Goal: Find specific page/section: Find specific page/section

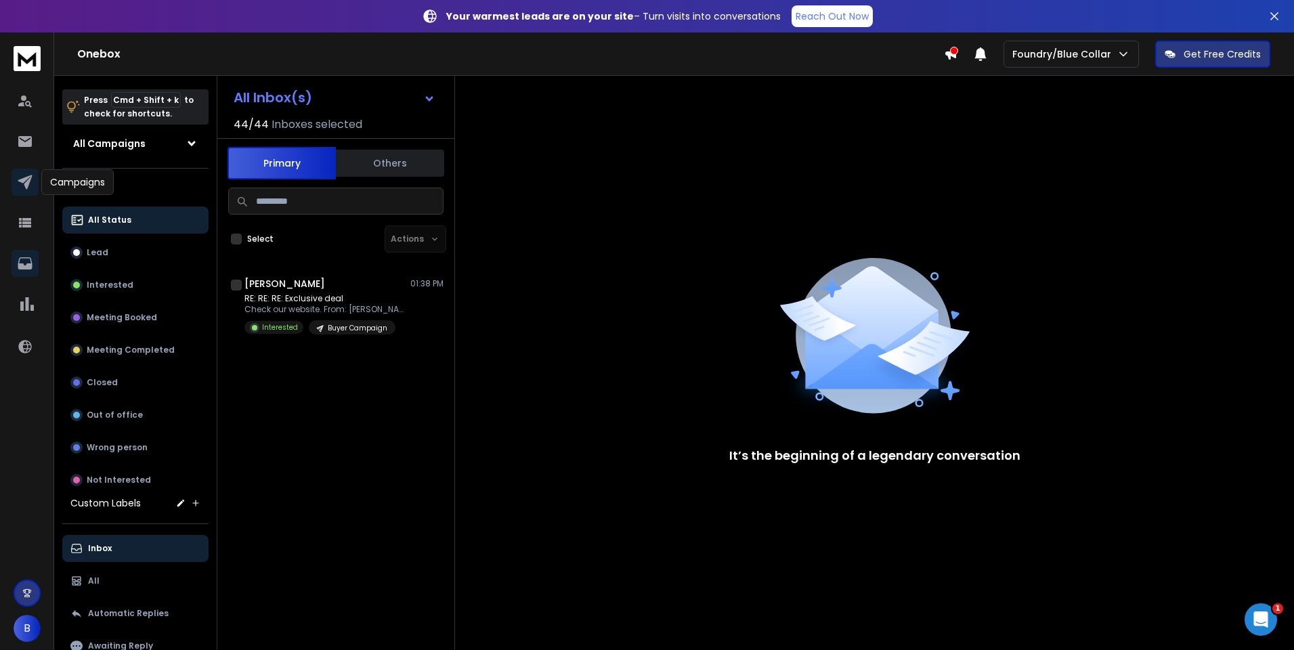
click at [35, 180] on link at bounding box center [25, 182] width 27 height 27
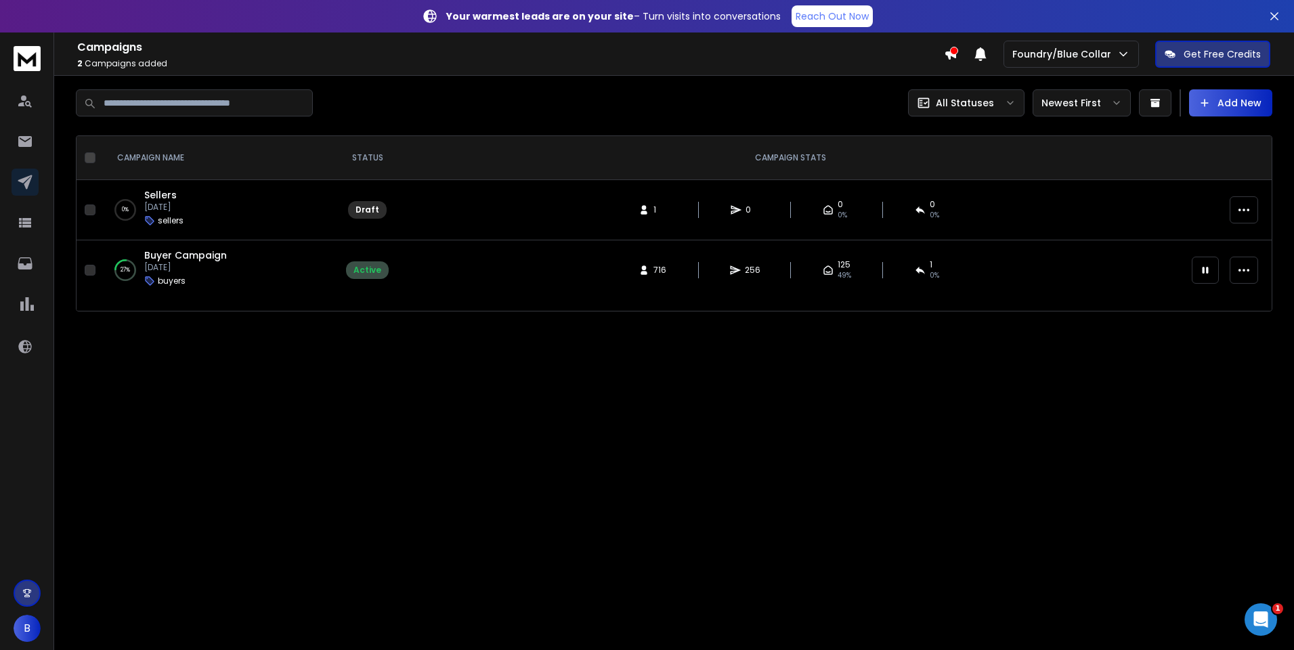
click at [173, 269] on p "2 days ago" at bounding box center [185, 267] width 83 height 11
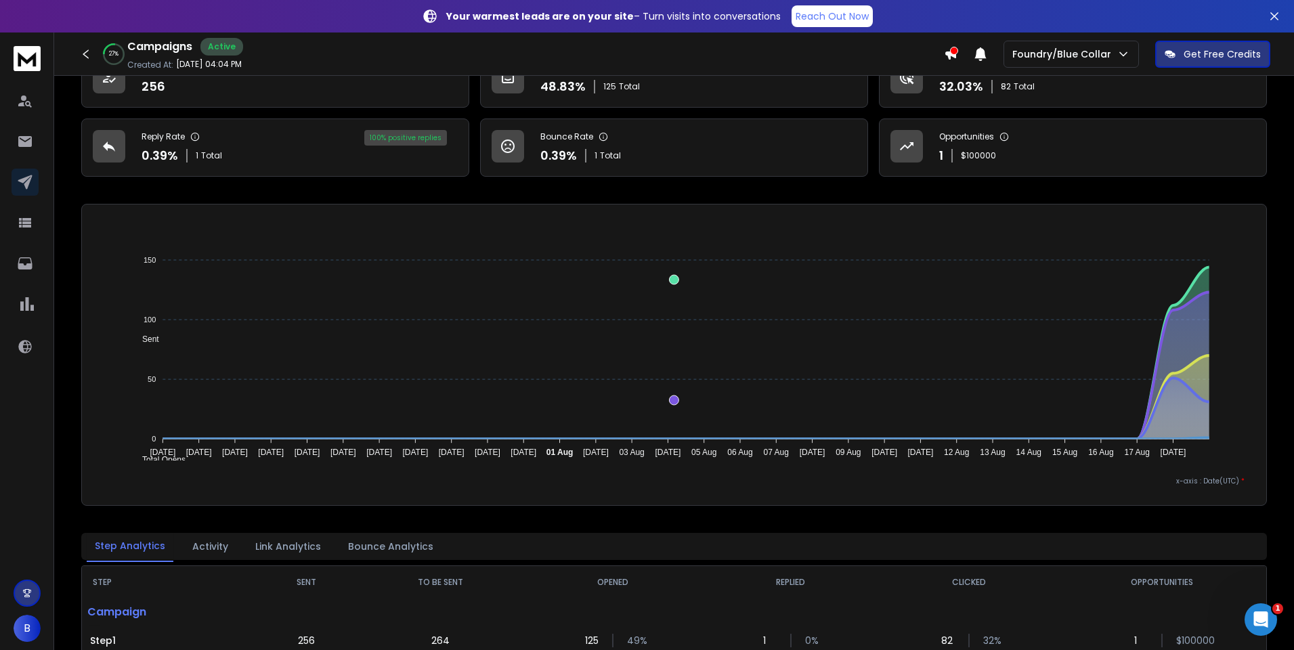
scroll to position [188, 0]
